Goal: Task Accomplishment & Management: Use online tool/utility

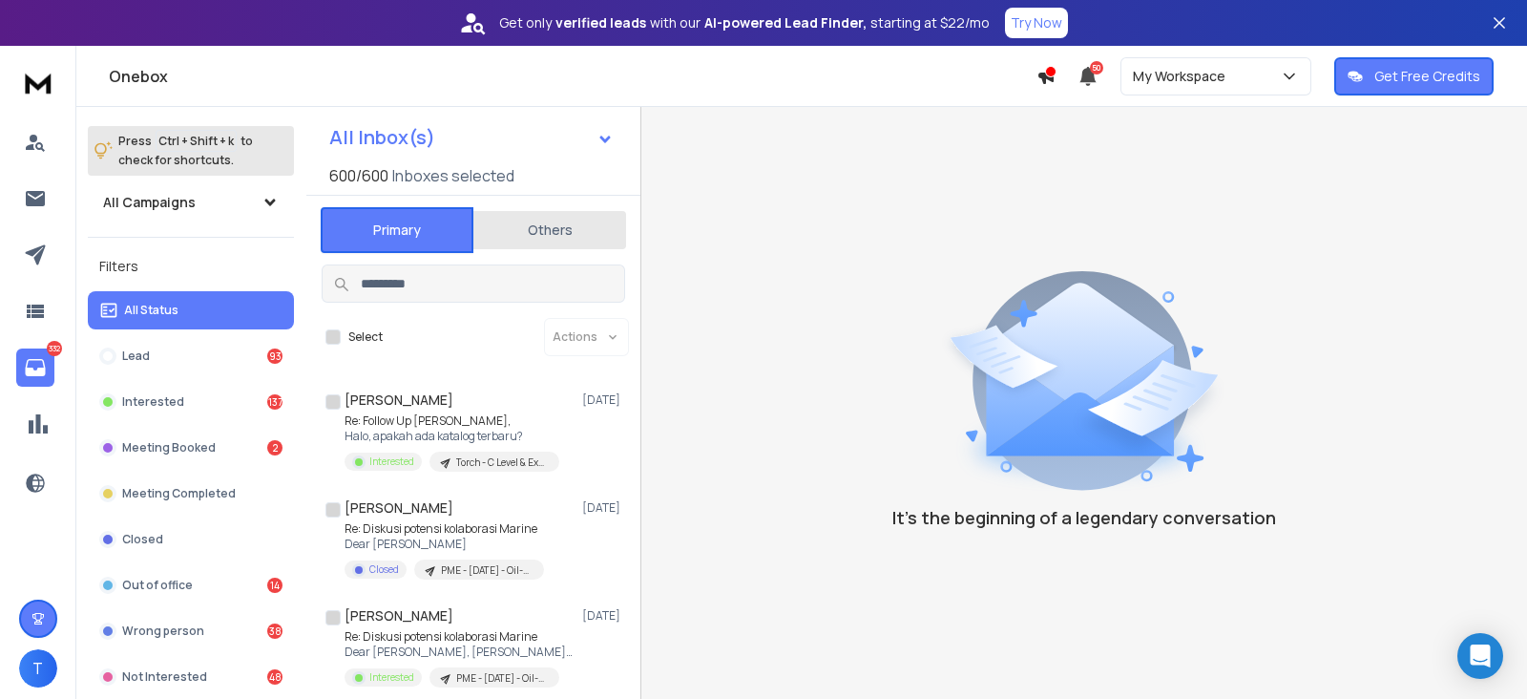
scroll to position [358, 0]
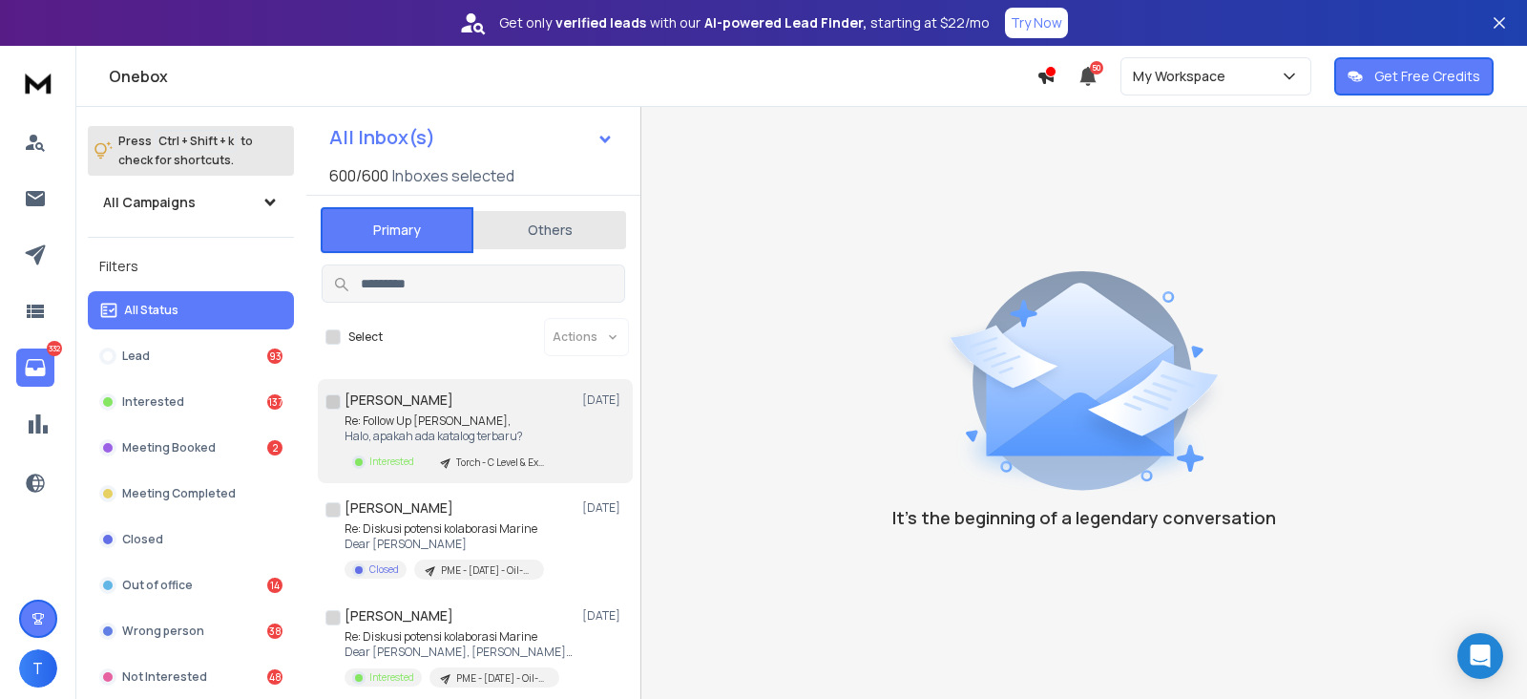
scroll to position [358, 0]
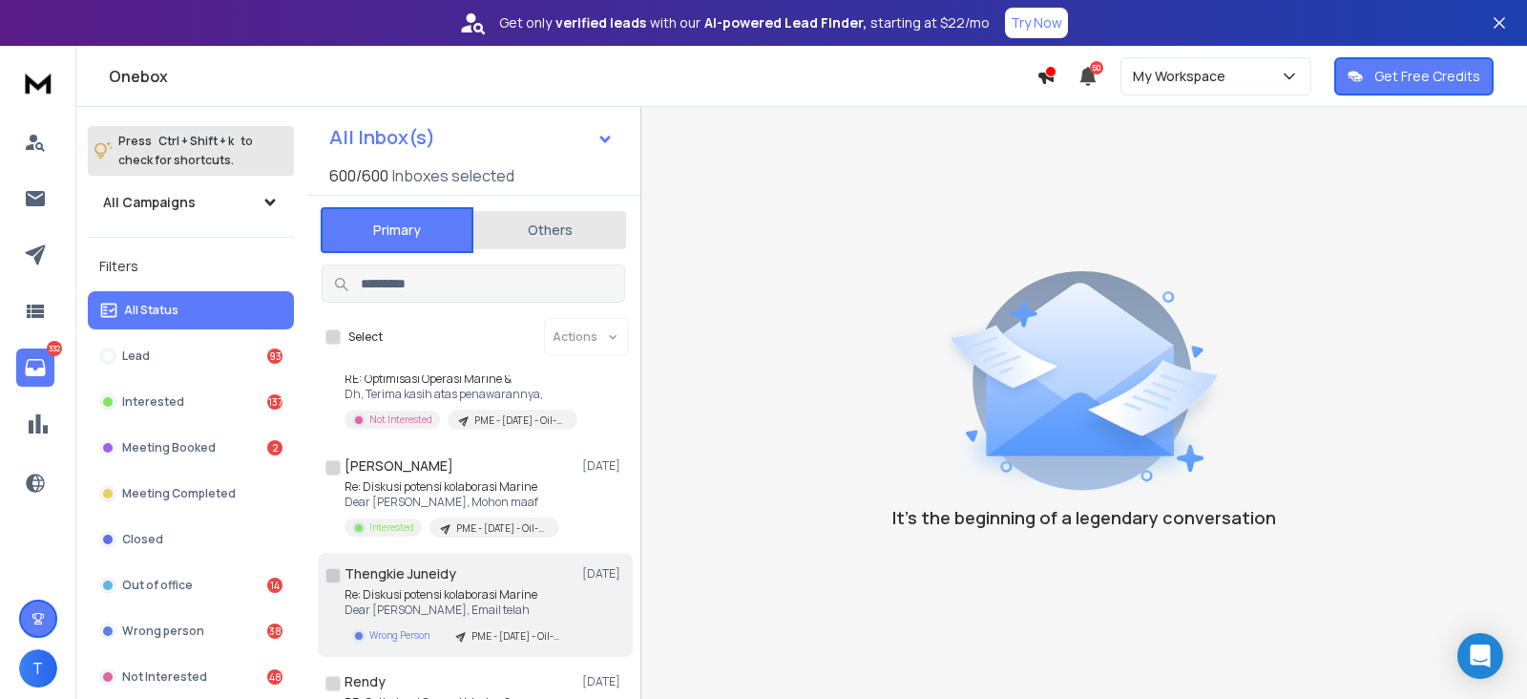
scroll to position [597, 0]
